Goal: Communication & Community: Answer question/provide support

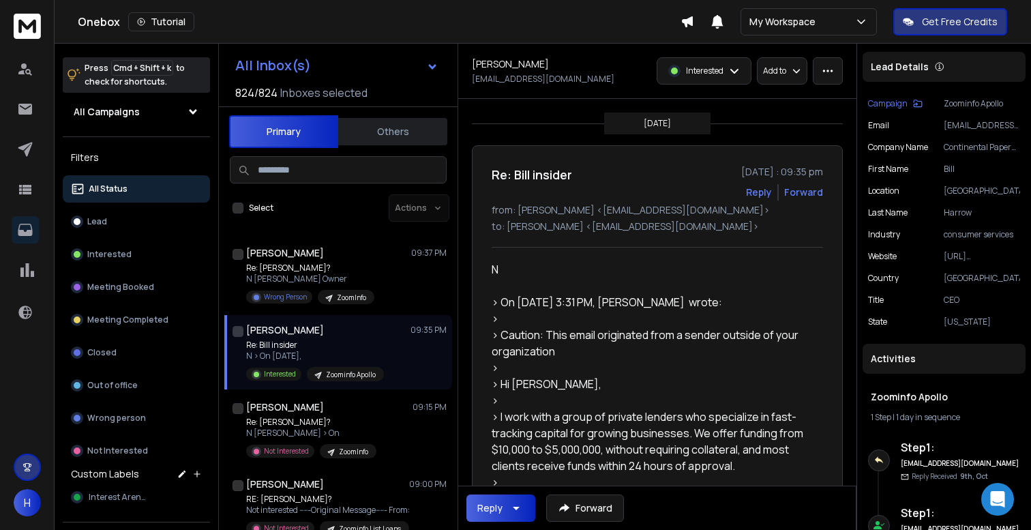
click at [369, 138] on button "Others" at bounding box center [392, 132] width 109 height 30
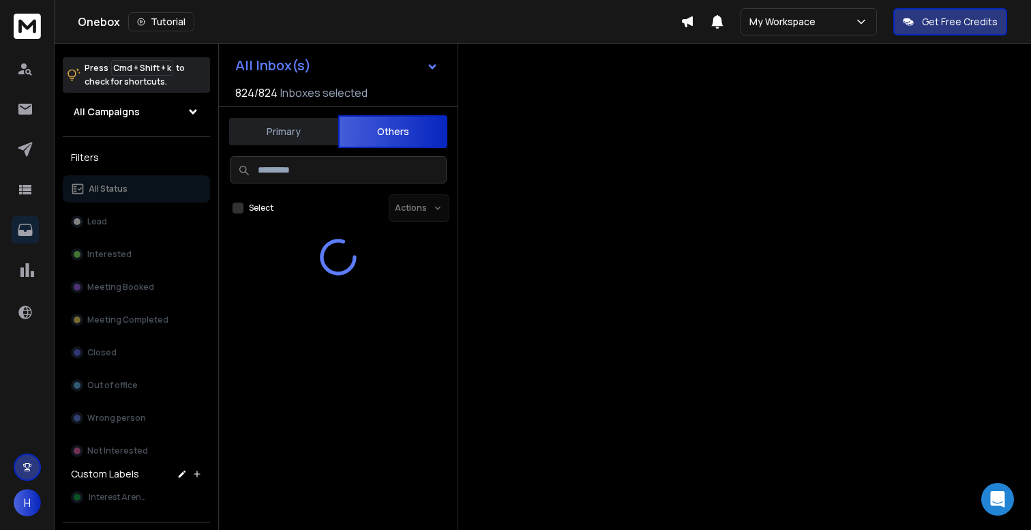
click at [301, 138] on button "Primary" at bounding box center [283, 132] width 109 height 30
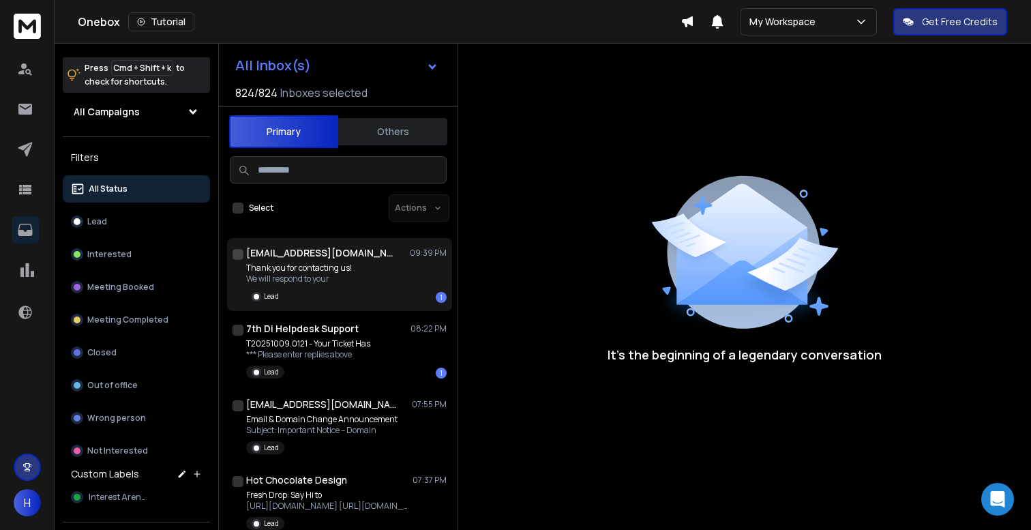
click at [390, 273] on div "Thank you for contacting us! We will respond to your Lead 1" at bounding box center [346, 282] width 200 height 40
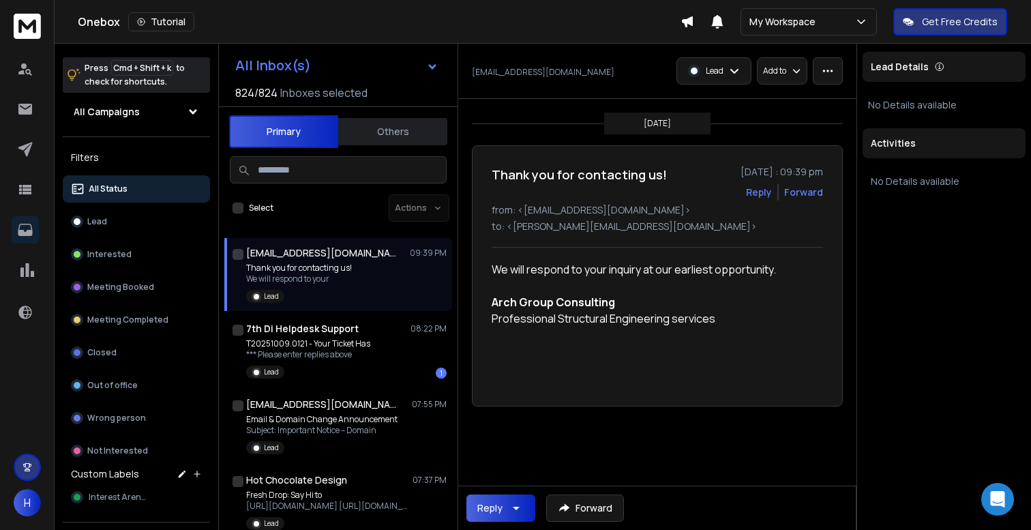
click at [360, 117] on button "Others" at bounding box center [392, 132] width 109 height 30
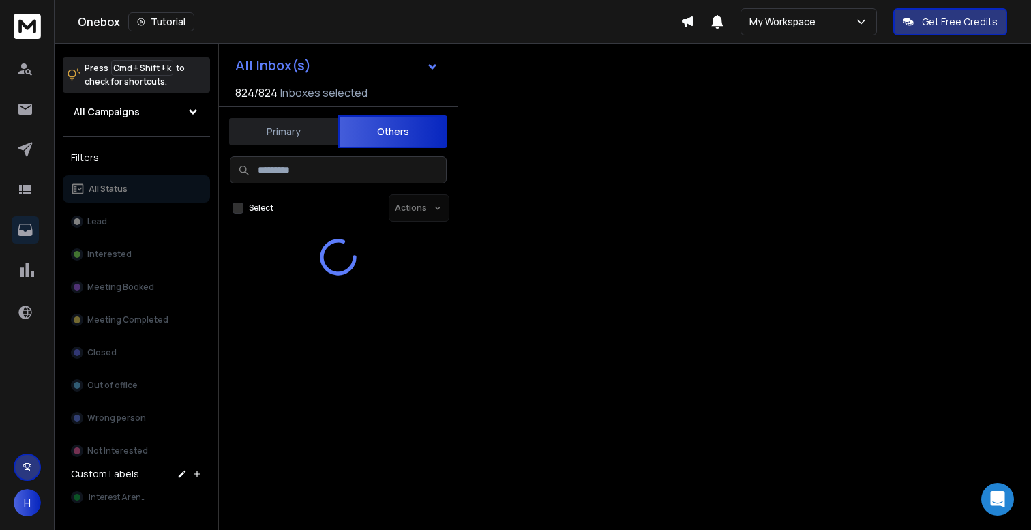
click at [298, 112] on div "All Inbox(s) 824 / 824 Inboxes selected Primary Others Select Actions" at bounding box center [338, 309] width 239 height 530
click at [311, 148] on div "Primary Others Select Actions" at bounding box center [338, 242] width 239 height 248
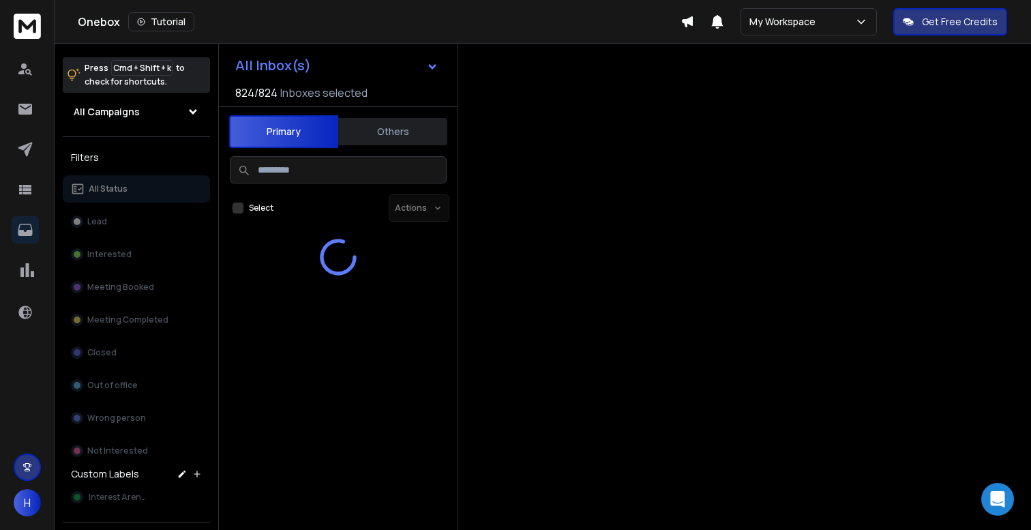
click at [311, 134] on button "Primary" at bounding box center [283, 131] width 109 height 33
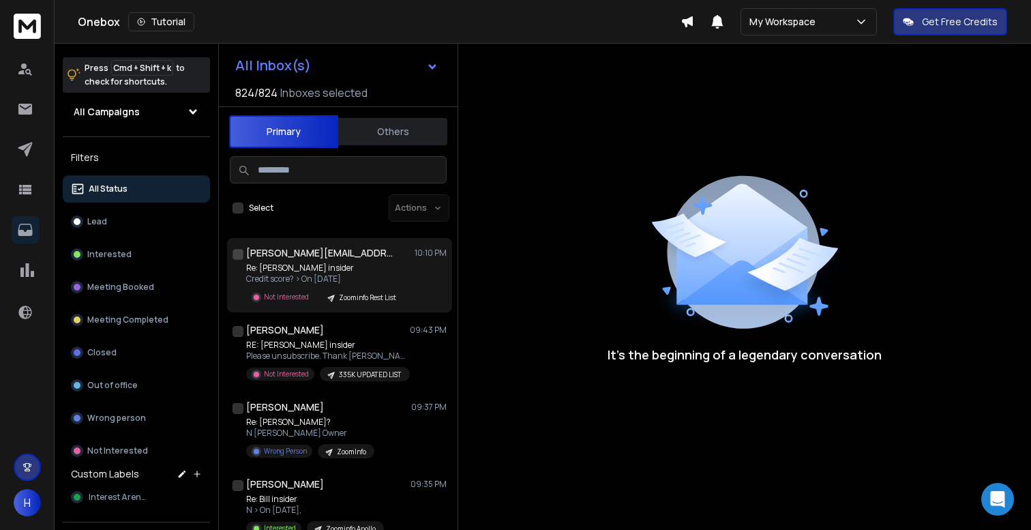
click at [359, 269] on p "Re: [PERSON_NAME] insider" at bounding box center [325, 267] width 158 height 11
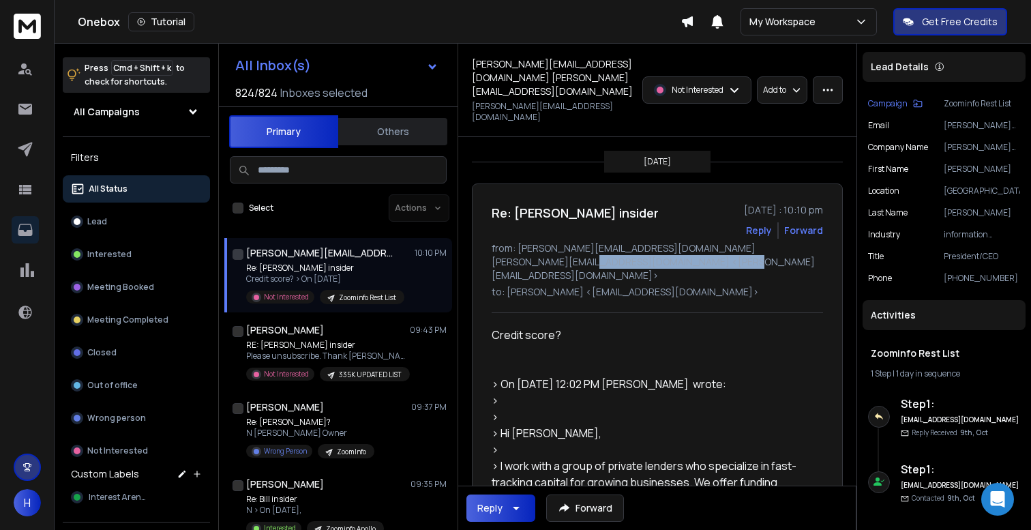
drag, startPoint x: 641, startPoint y: 236, endPoint x: 496, endPoint y: 232, distance: 144.6
click at [496, 241] on p "from: [PERSON_NAME][EMAIL_ADDRESS][DOMAIN_NAME] [PERSON_NAME][EMAIL_ADDRESS][DO…" at bounding box center [656, 261] width 331 height 41
copy p "[PERSON_NAME][EMAIL_ADDRESS][DOMAIN_NAME]"
click at [960, 168] on p "[PERSON_NAME]" at bounding box center [981, 169] width 76 height 11
drag, startPoint x: 485, startPoint y: 512, endPoint x: 486, endPoint y: 504, distance: 7.6
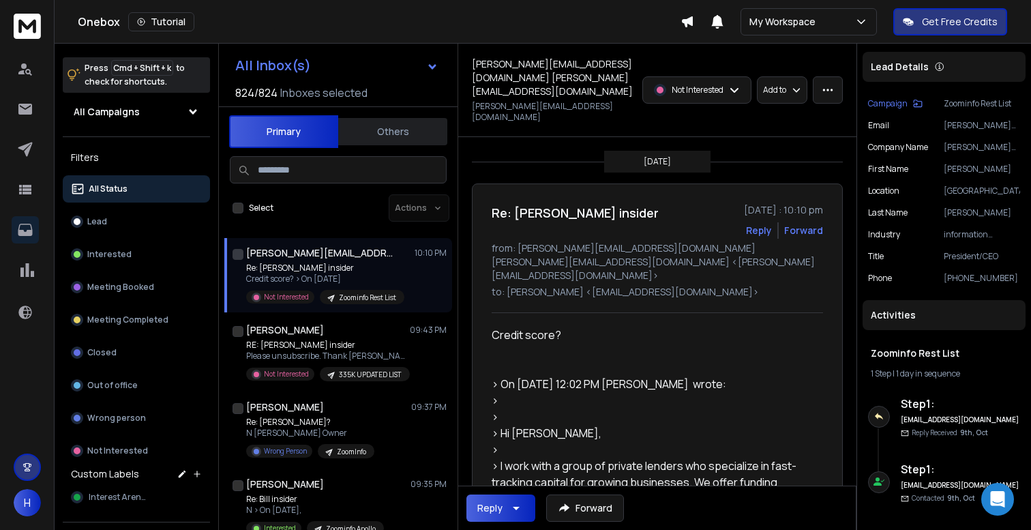
click at [485, 513] on div "Reply" at bounding box center [489, 508] width 25 height 14
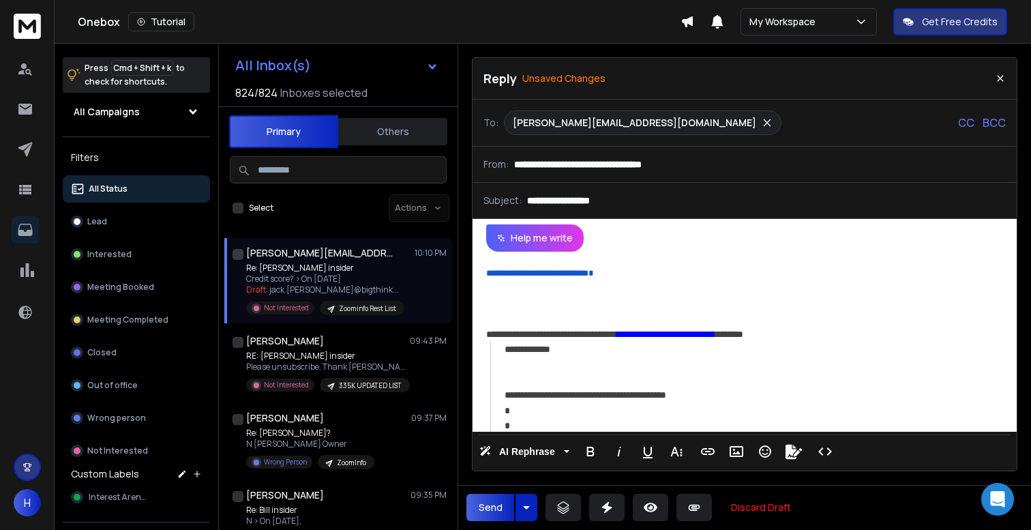
click at [787, 123] on input at bounding box center [834, 122] width 95 height 25
paste input "**********"
type input "**********"
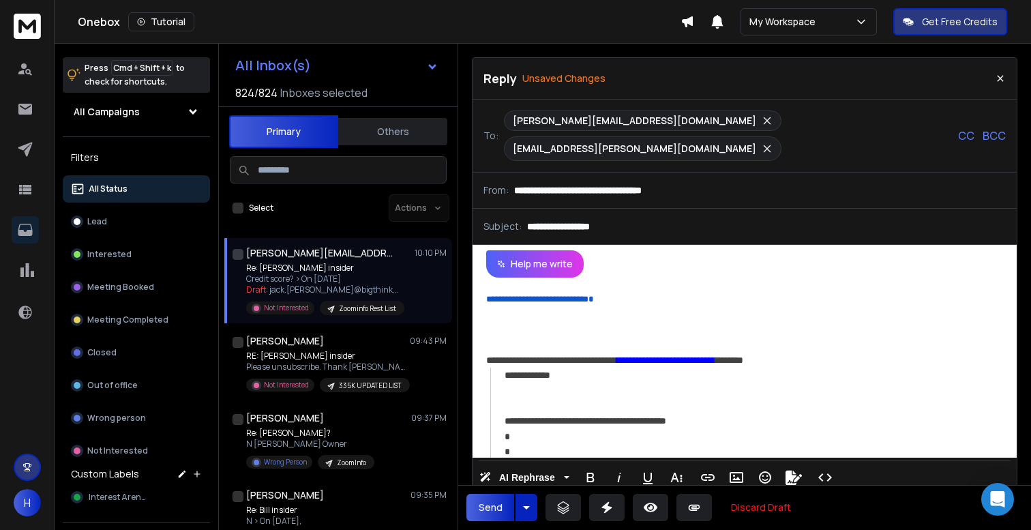
drag, startPoint x: 652, startPoint y: 285, endPoint x: 442, endPoint y: 261, distance: 210.6
click at [440, 260] on div "All Inbox(s) 824 / 824 Inboxes selected Primary Others Select Actions [PERSON_N…" at bounding box center [624, 309] width 813 height 530
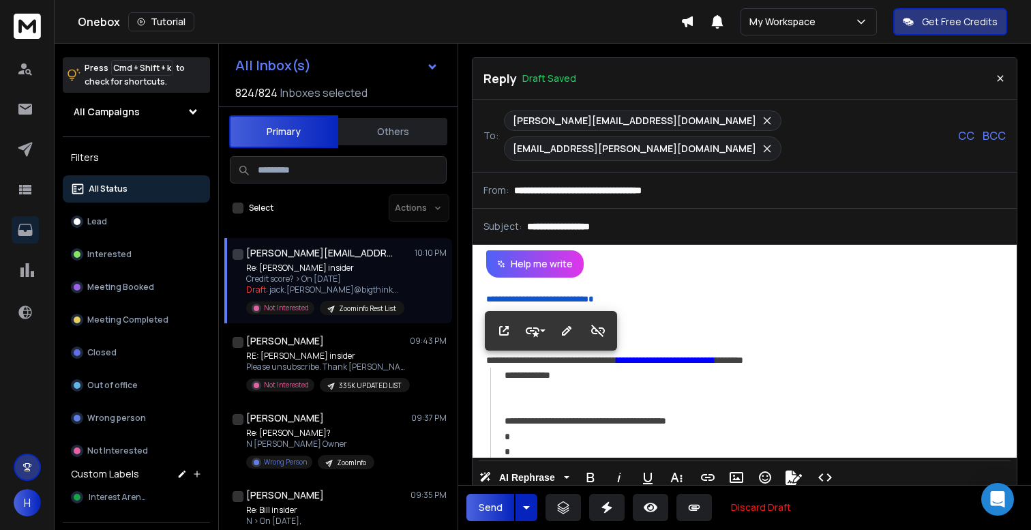
click at [517, 291] on div "**********" at bounding box center [744, 299] width 517 height 16
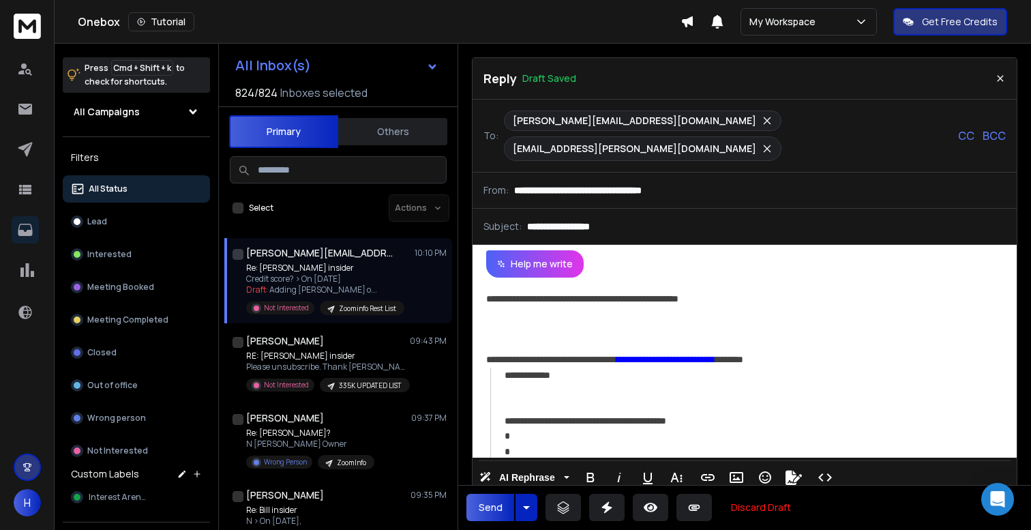
click at [491, 497] on button "Send" at bounding box center [490, 507] width 48 height 27
